Goal: Navigation & Orientation: Find specific page/section

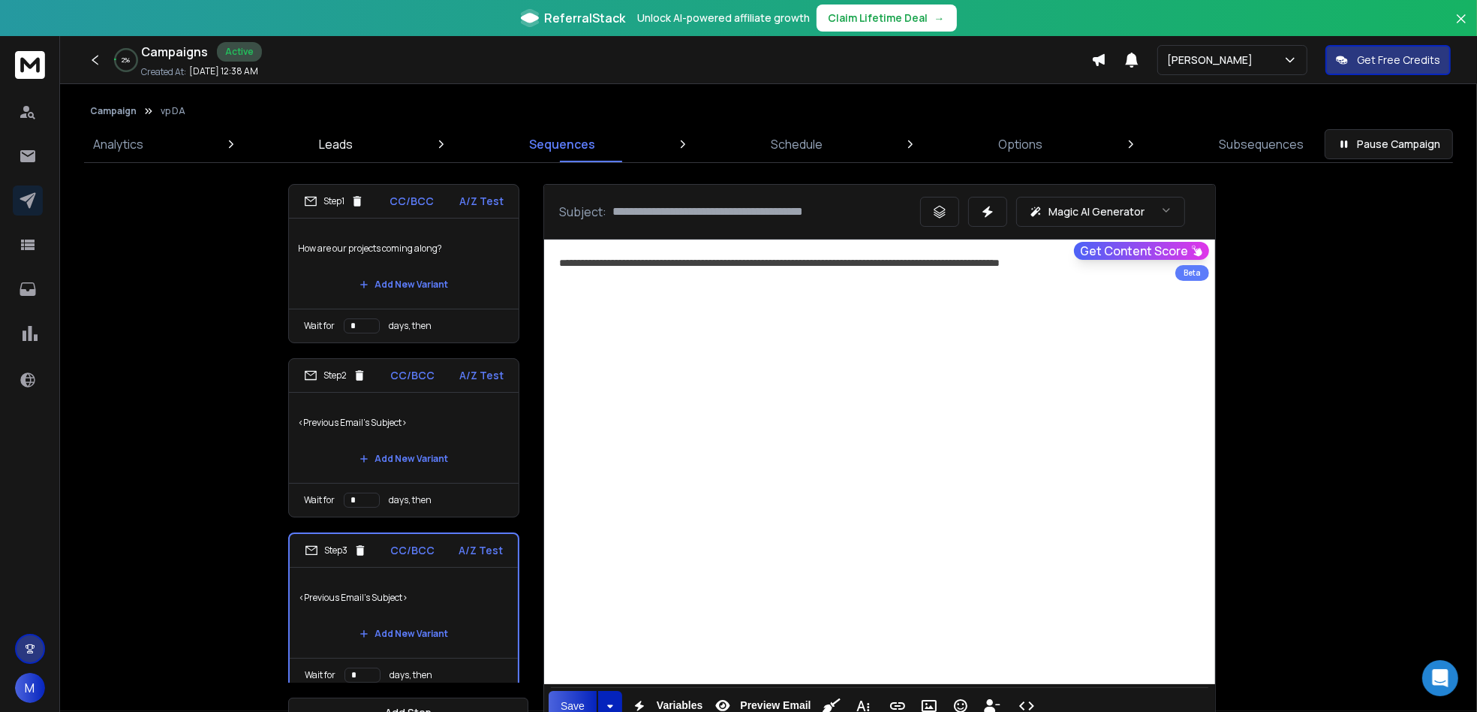
click at [332, 135] on p "Leads" at bounding box center [336, 144] width 34 height 18
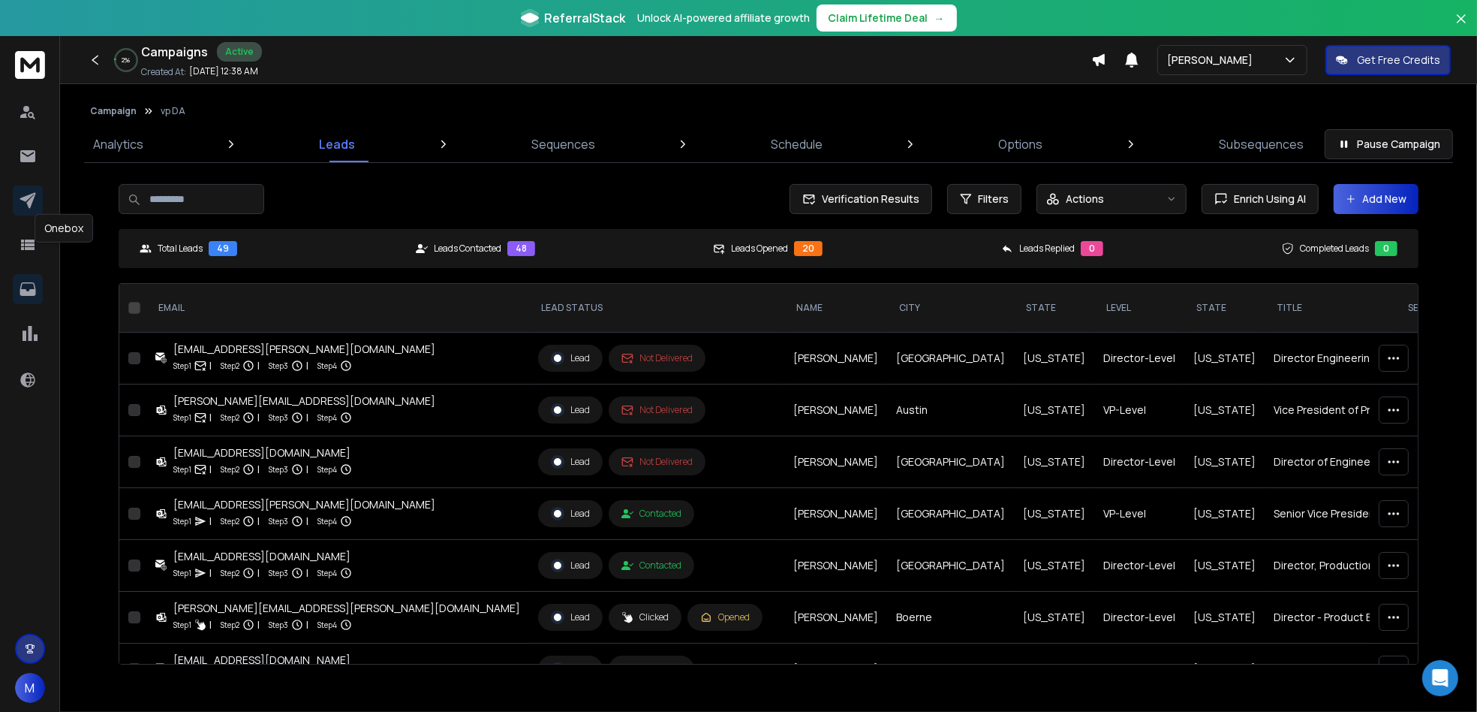
click at [20, 282] on icon at bounding box center [28, 289] width 16 height 14
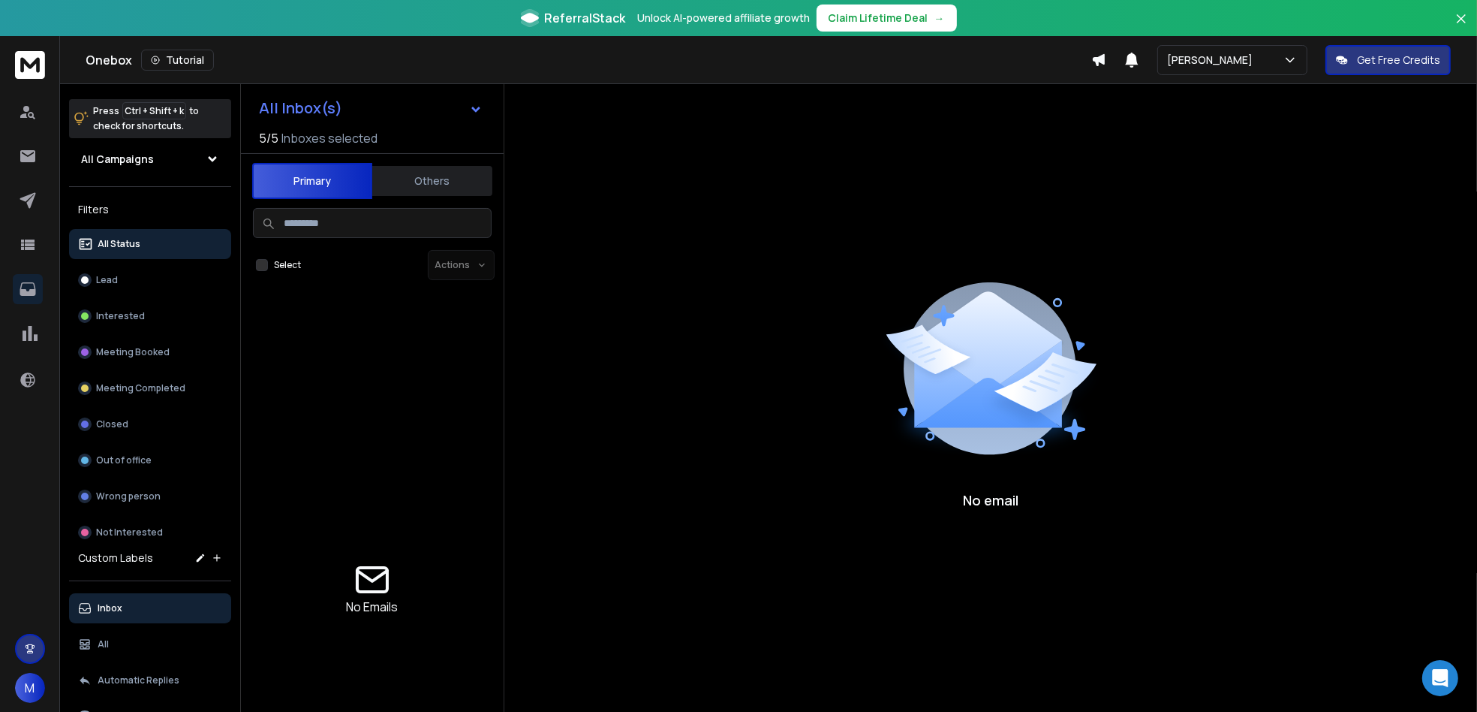
click at [372, 164] on button "Others" at bounding box center [432, 180] width 120 height 33
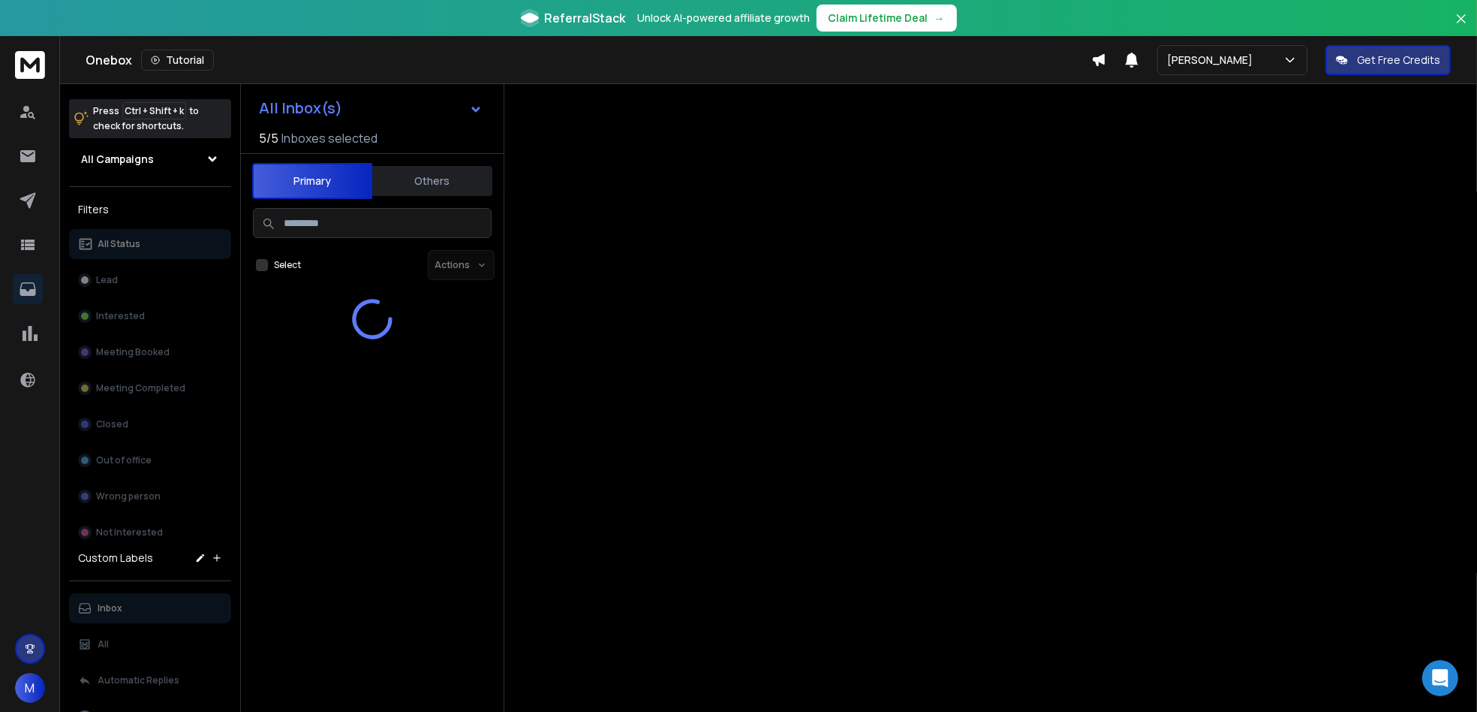
click at [252, 163] on button "Primary" at bounding box center [312, 181] width 120 height 36
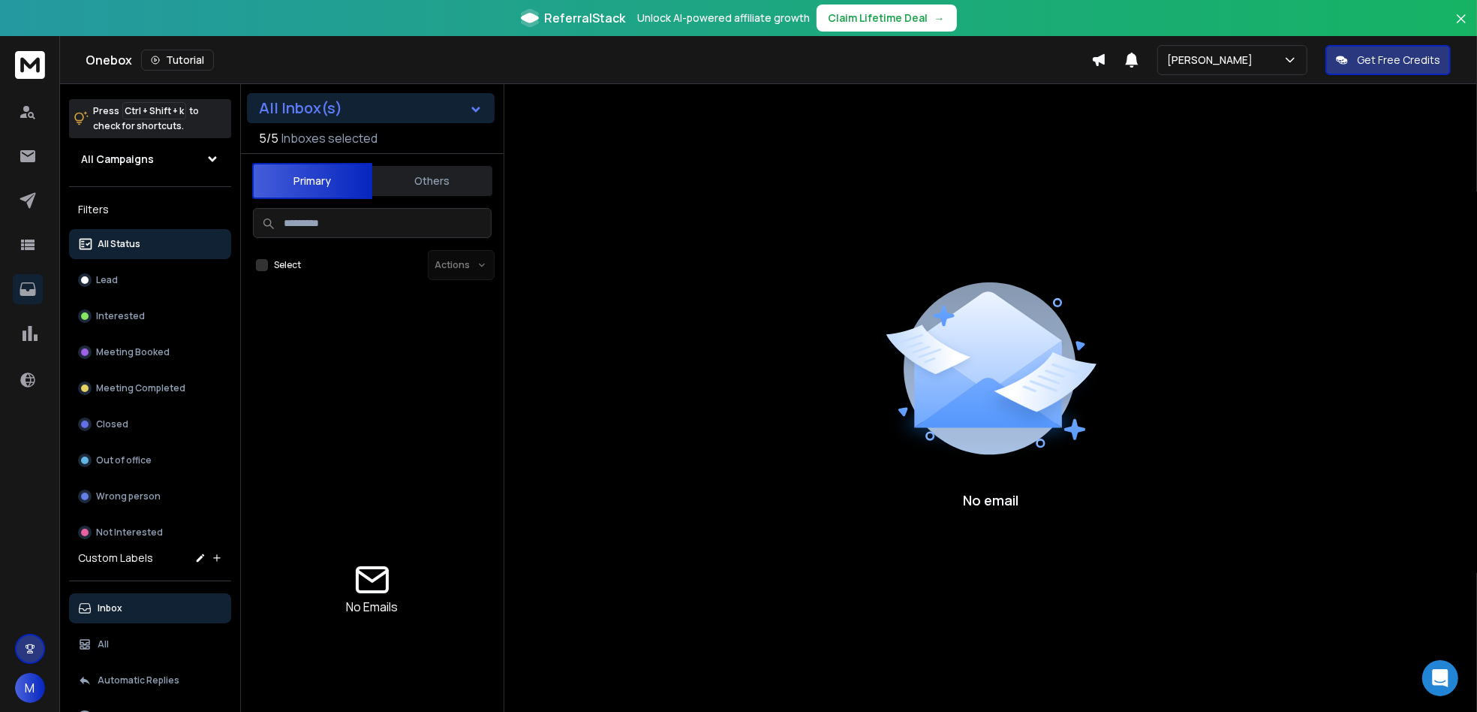
click at [287, 93] on button "All Inbox(s)" at bounding box center [371, 108] width 248 height 30
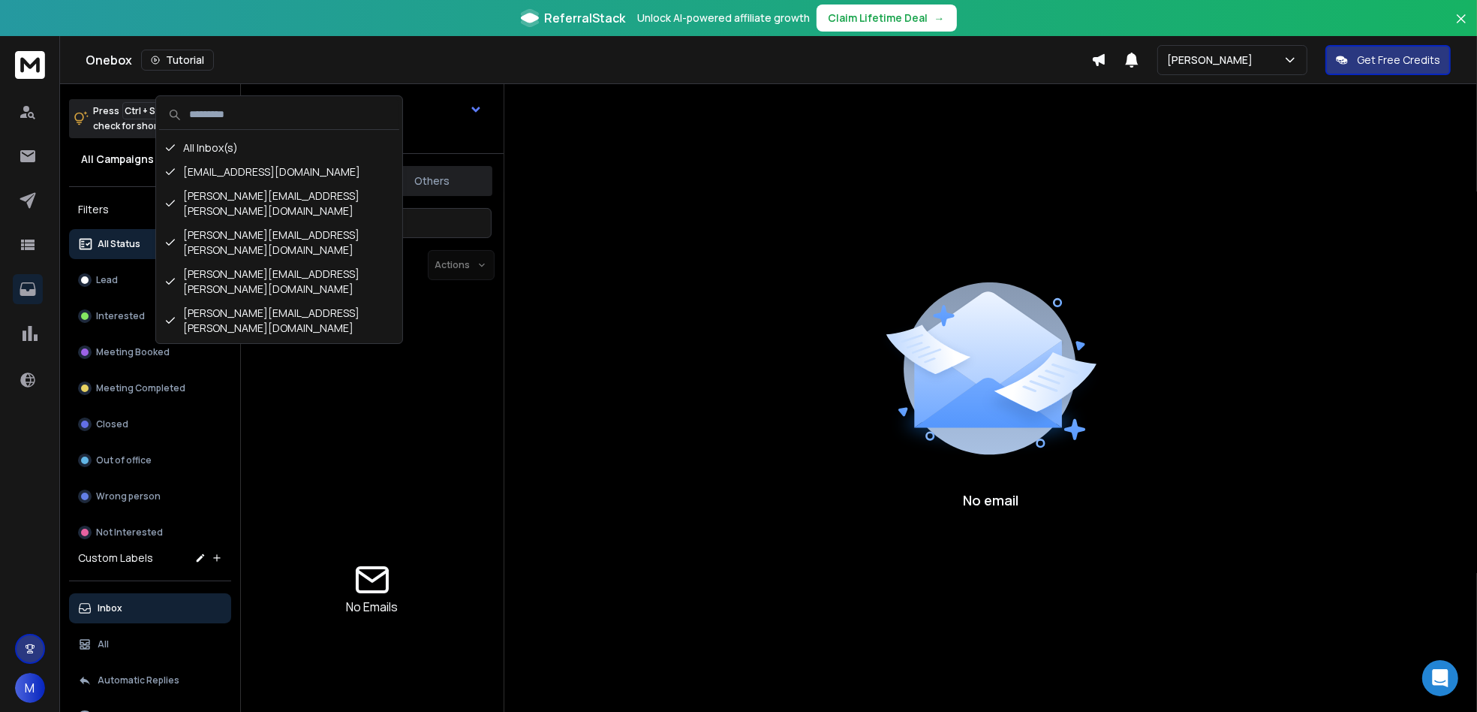
click at [504, 183] on div "No email" at bounding box center [990, 386] width 973 height 605
